Goal: Information Seeking & Learning: Check status

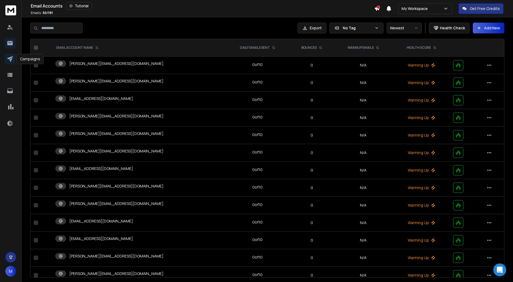
click at [11, 60] on icon at bounding box center [10, 59] width 6 height 6
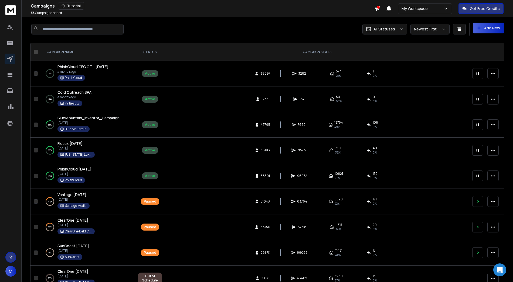
click at [75, 91] on span "Cold Outreach SPA" at bounding box center [74, 92] width 34 height 5
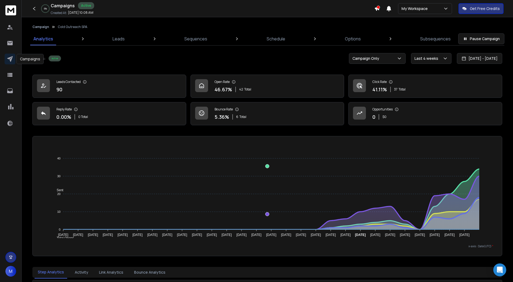
click at [10, 60] on icon at bounding box center [10, 59] width 6 height 6
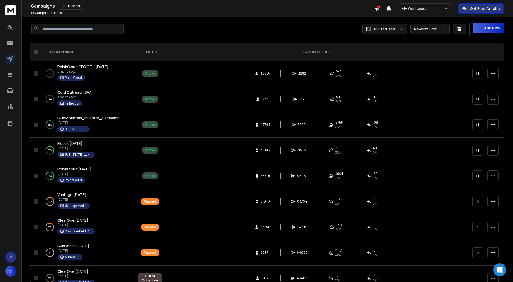
click at [83, 94] on span "Cold Outreach SPA" at bounding box center [74, 92] width 34 height 5
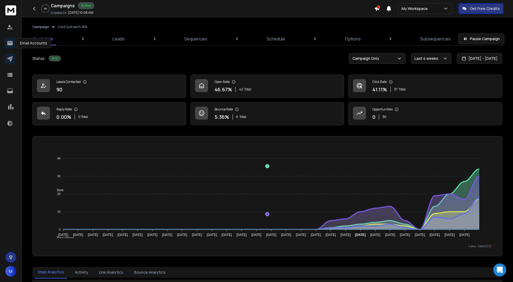
click at [12, 42] on icon at bounding box center [10, 43] width 6 height 6
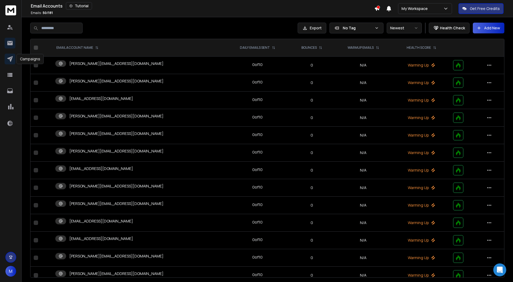
click at [12, 57] on icon at bounding box center [10, 59] width 6 height 6
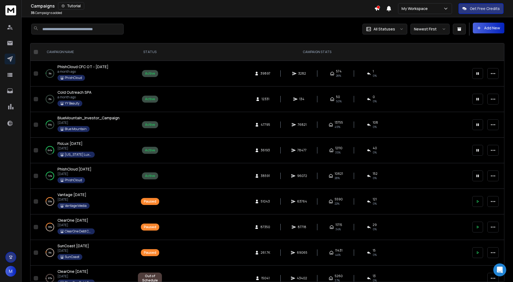
click at [108, 69] on link "PhishCloud CFC OT - [DATE]" at bounding box center [82, 66] width 51 height 5
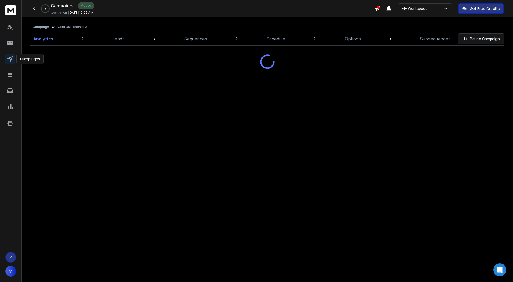
click at [9, 60] on icon at bounding box center [10, 59] width 6 height 6
